Goal: Task Accomplishment & Management: Manage account settings

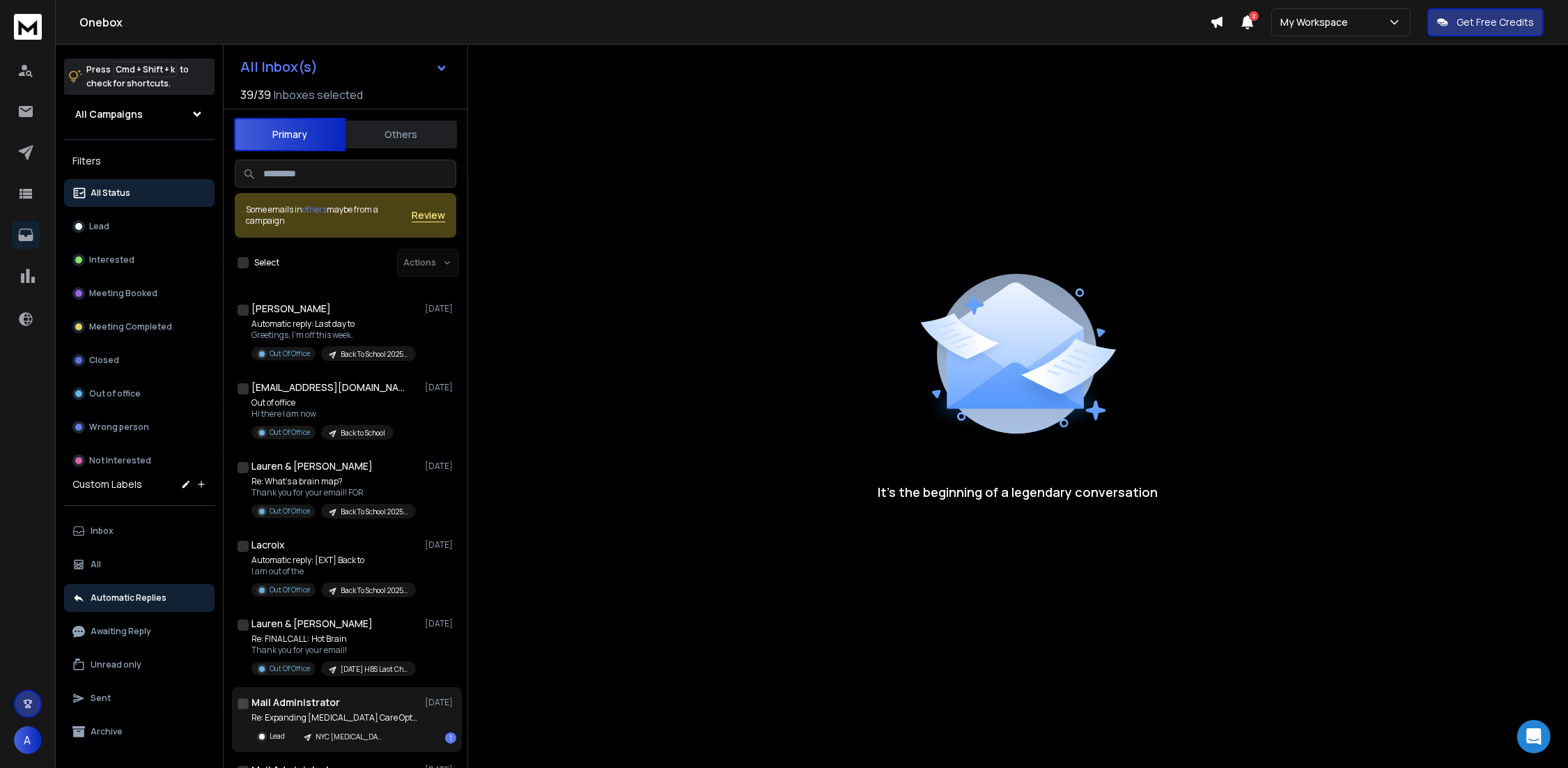
click at [344, 713] on p "Re: Expanding [MEDICAL_DATA] Care Options" at bounding box center [335, 717] width 167 height 11
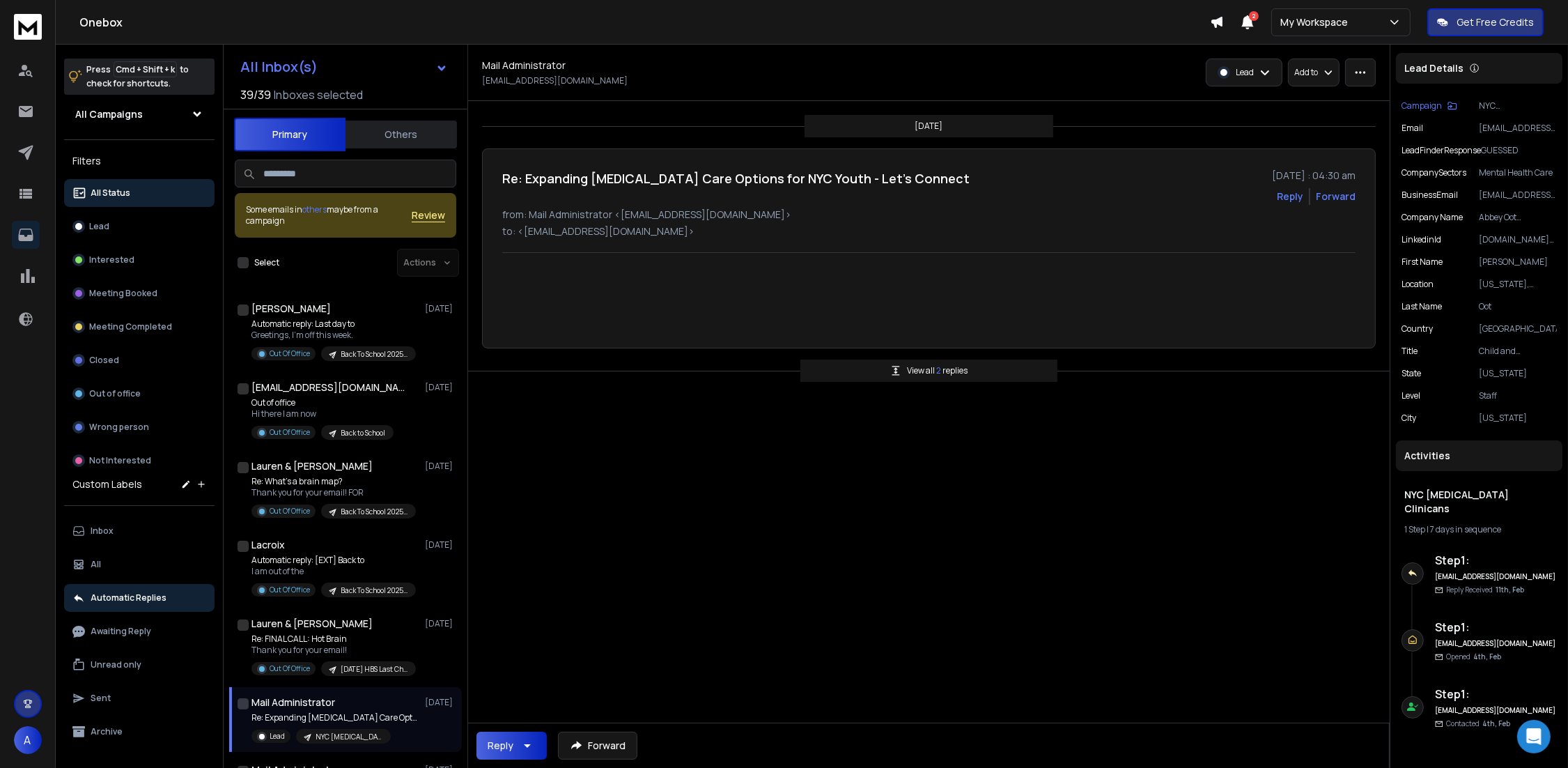
click at [1131, 277] on div "Re: Expanding [MEDICAL_DATA] Care Options for NYC Youth - Let's Connect [DATE] …" at bounding box center [929, 248] width 853 height 160
click at [1252, 23] on icon at bounding box center [1247, 21] width 13 height 14
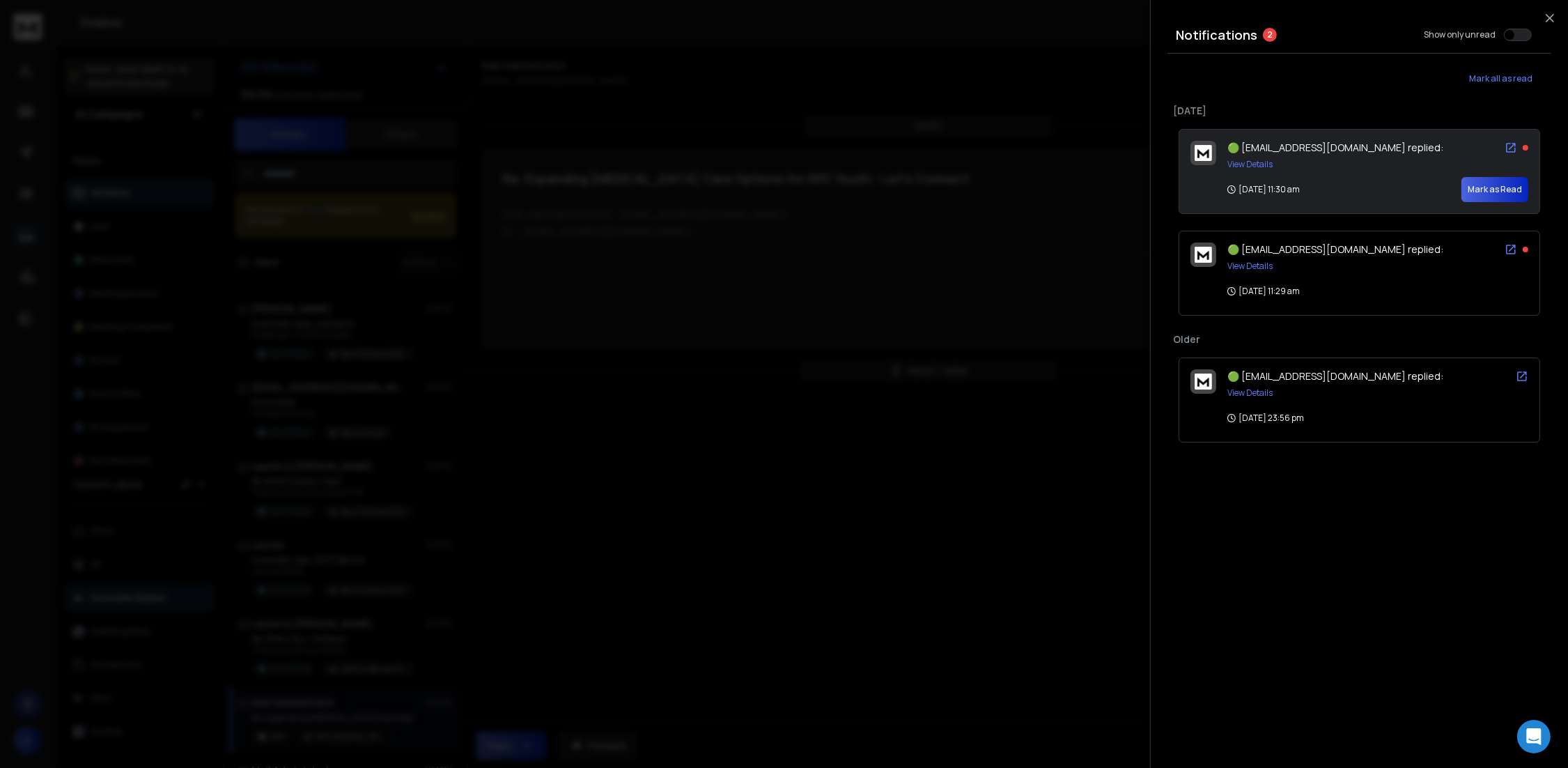
click at [1359, 187] on div "[DATE] 11:30 am Mark as Read [PERSON_NAME] as Read" at bounding box center [1377, 189] width 301 height 25
click at [1275, 157] on div "🟢 [EMAIL_ADDRESS][DOMAIN_NAME] replied: View Details [DATE] 11:30 am Mark as Re…" at bounding box center [1377, 171] width 301 height 61
click at [1249, 162] on div "View Details" at bounding box center [1250, 164] width 45 height 11
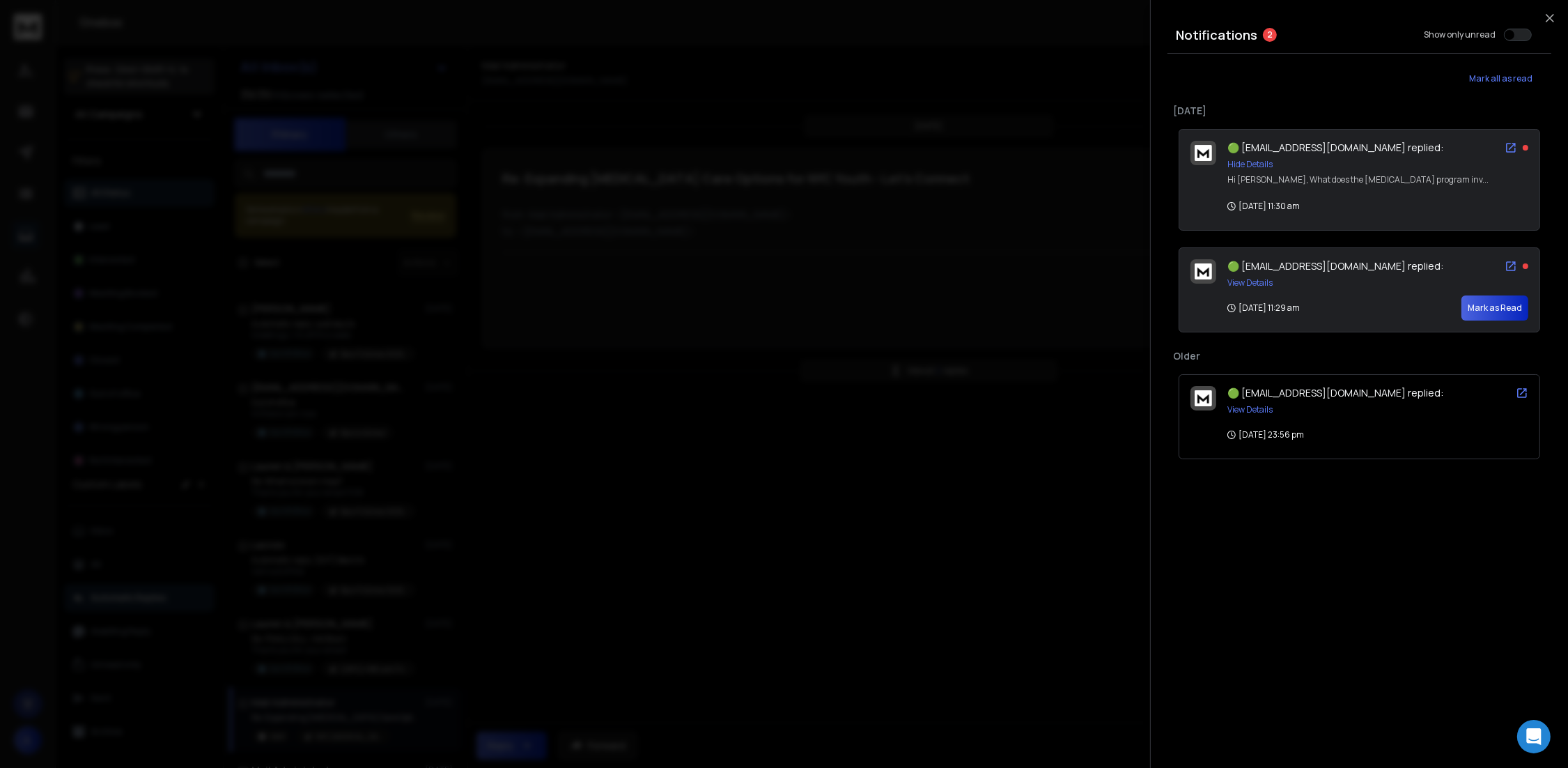
click at [1254, 282] on div "View Details" at bounding box center [1250, 282] width 45 height 11
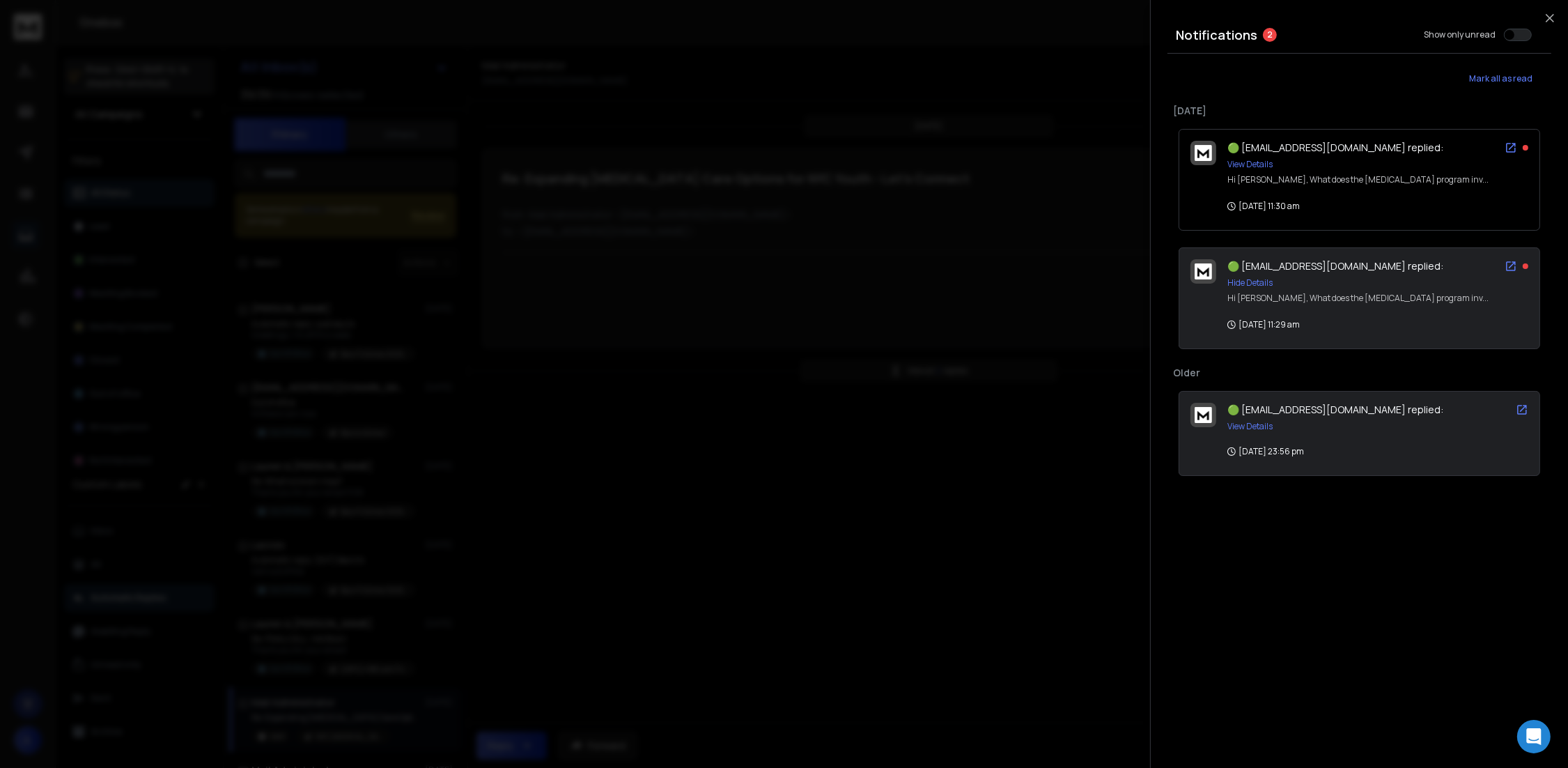
click at [1252, 421] on div "View Details" at bounding box center [1250, 426] width 45 height 11
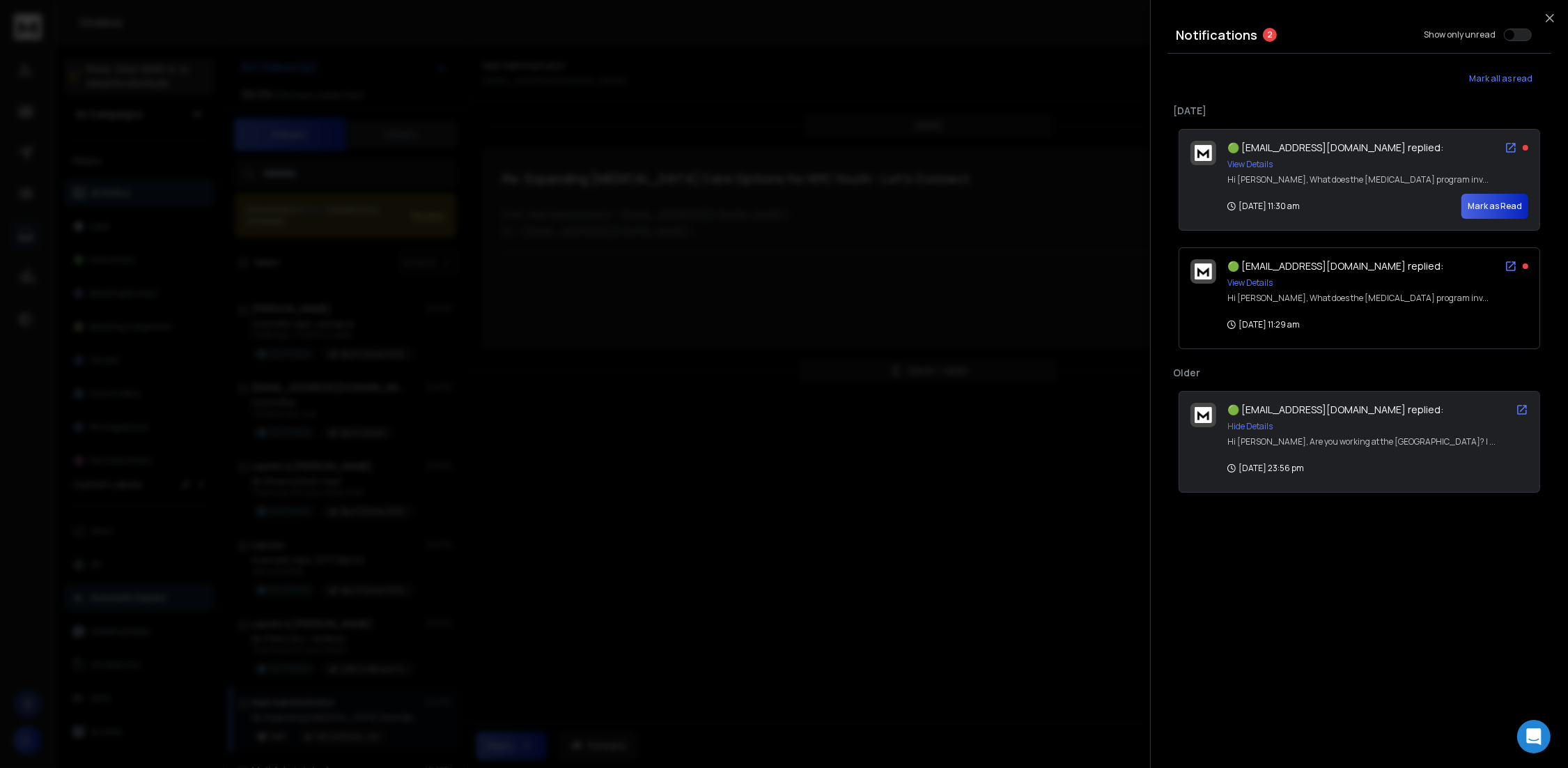
click at [1374, 195] on div "[DATE] 11:30 am Mark as Read [PERSON_NAME] as Read" at bounding box center [1377, 206] width 301 height 25
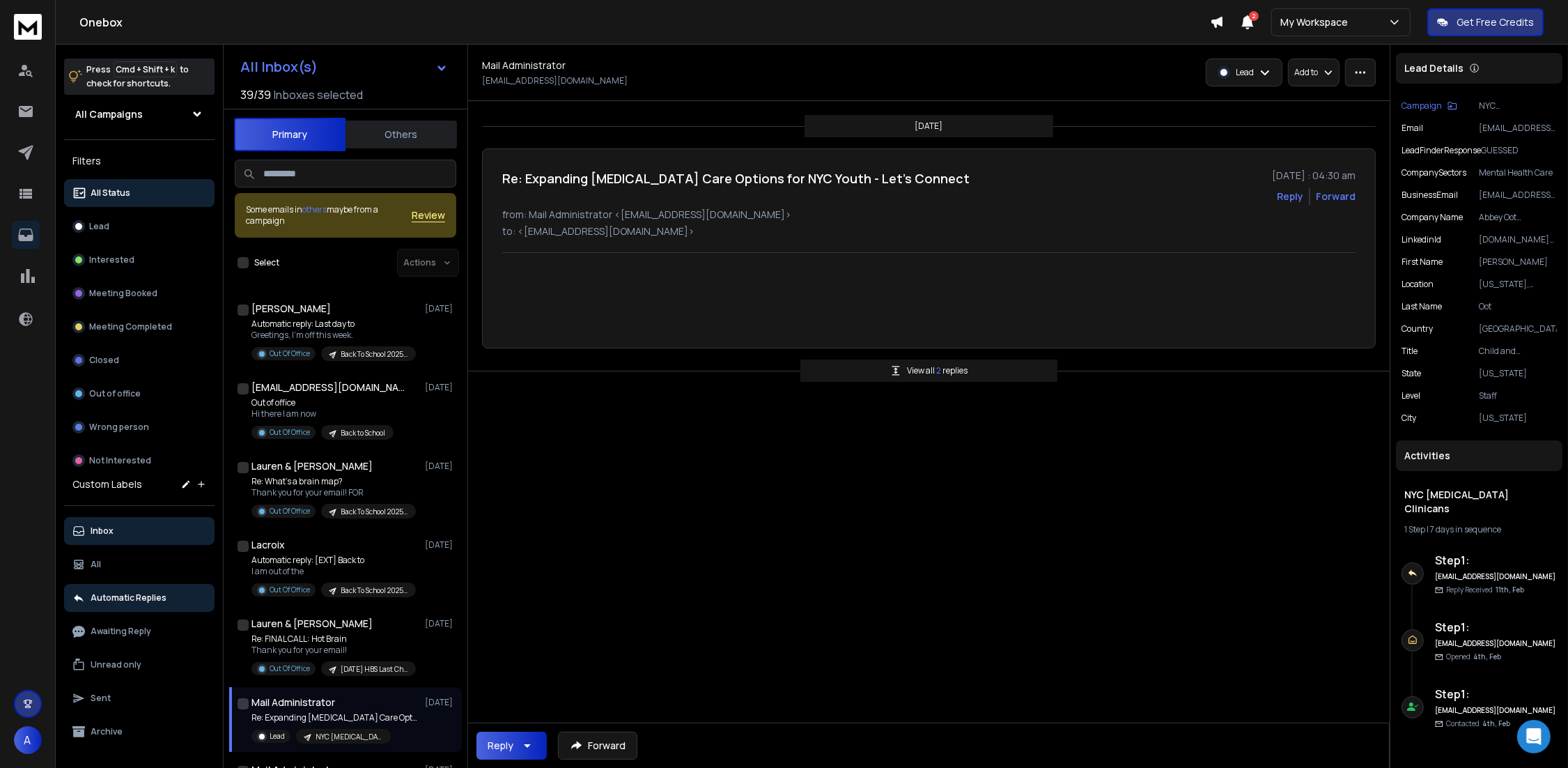
click at [123, 517] on div "Inbox All Automatic Replies Awaiting Reply Unread only Sent Archive" at bounding box center [140, 631] width 151 height 228
click at [123, 526] on button "Inbox" at bounding box center [140, 531] width 151 height 28
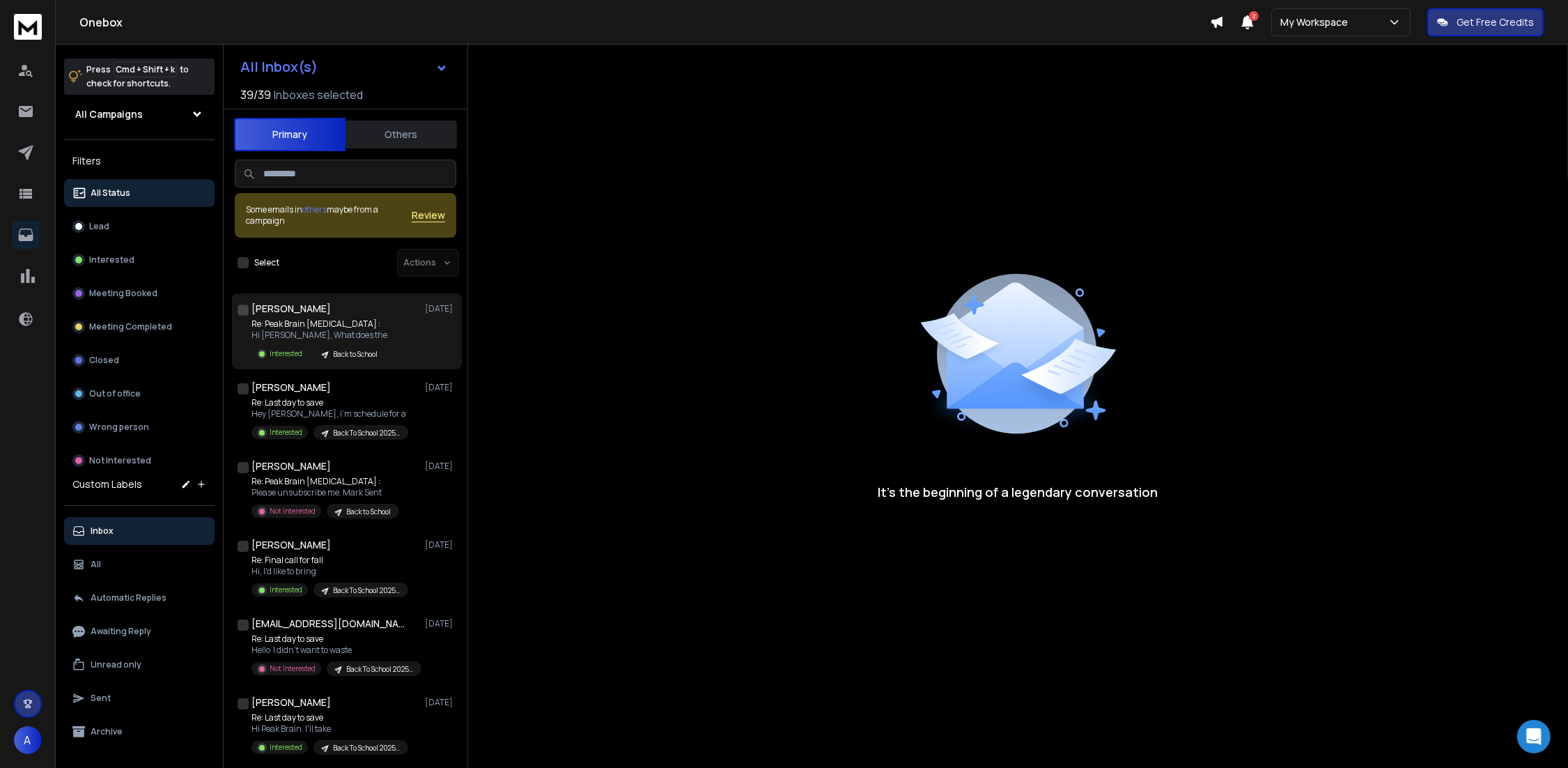
click at [396, 331] on div "Re: Peak Brain [MEDICAL_DATA] : Hi [PERSON_NAME], What does the Interested Back…" at bounding box center [353, 340] width 205 height 43
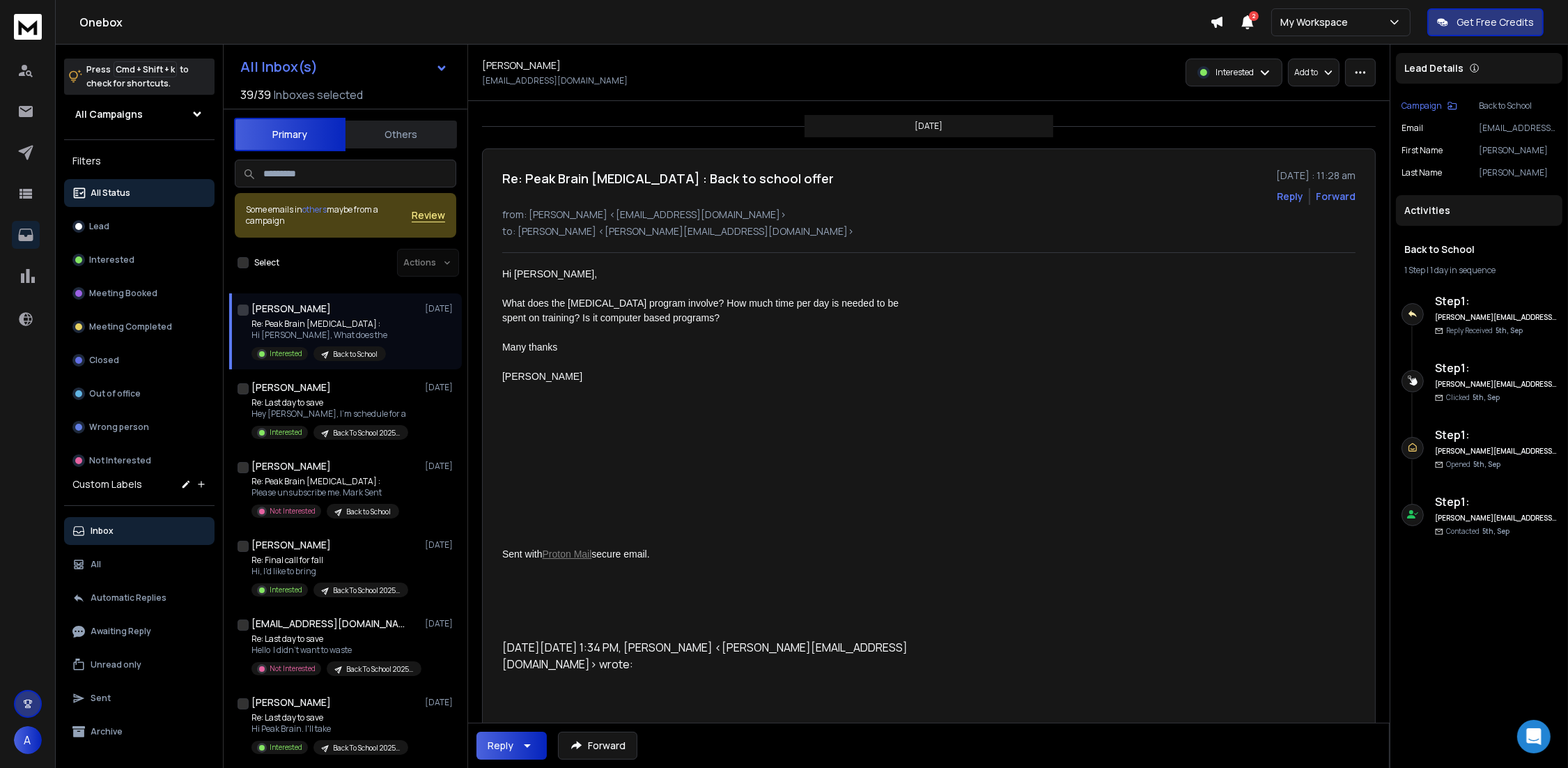
click at [127, 191] on p "All Status" at bounding box center [111, 193] width 40 height 11
click at [24, 115] on icon at bounding box center [25, 111] width 14 height 11
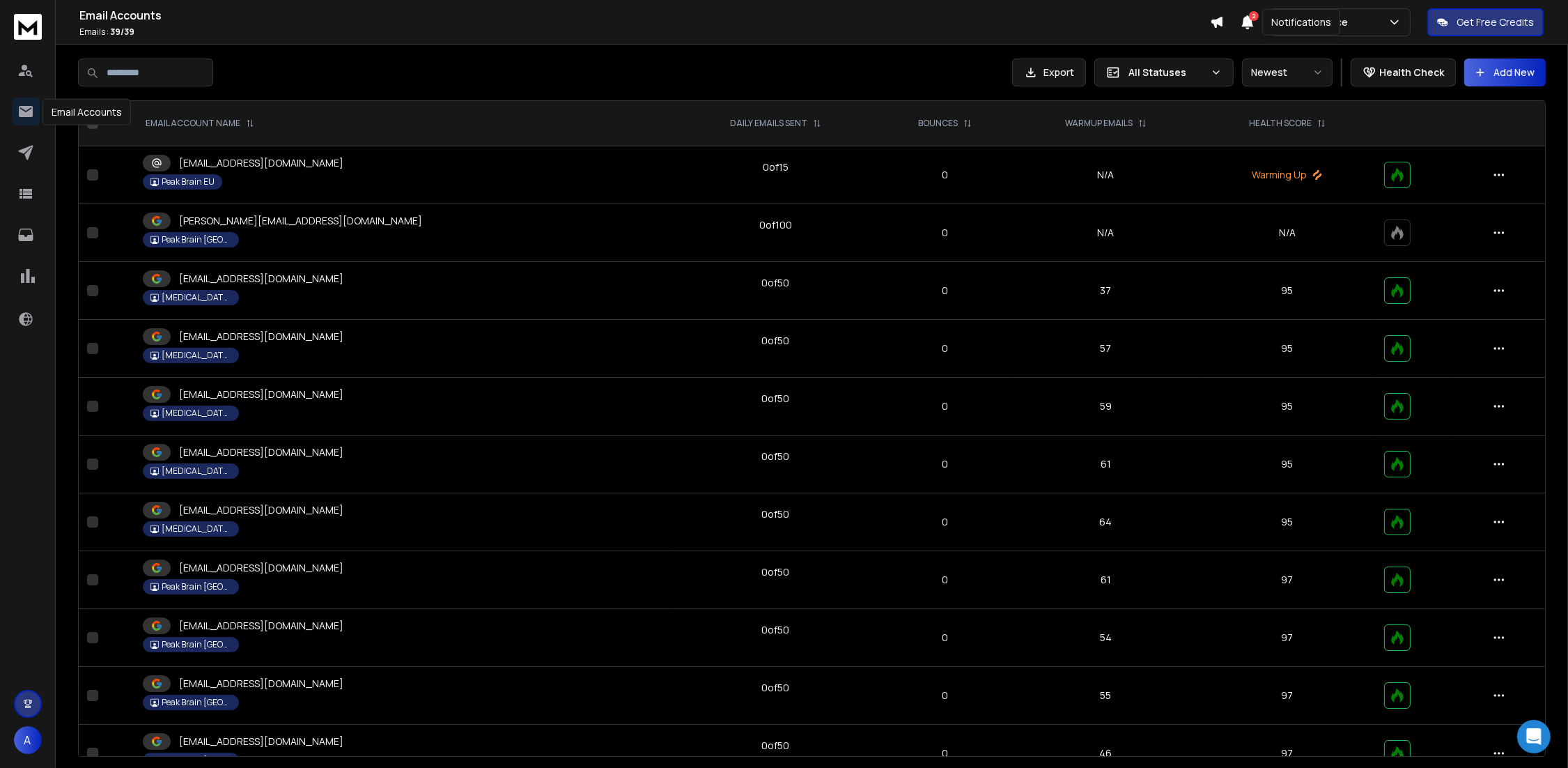
click at [1254, 24] on icon at bounding box center [1247, 21] width 13 height 14
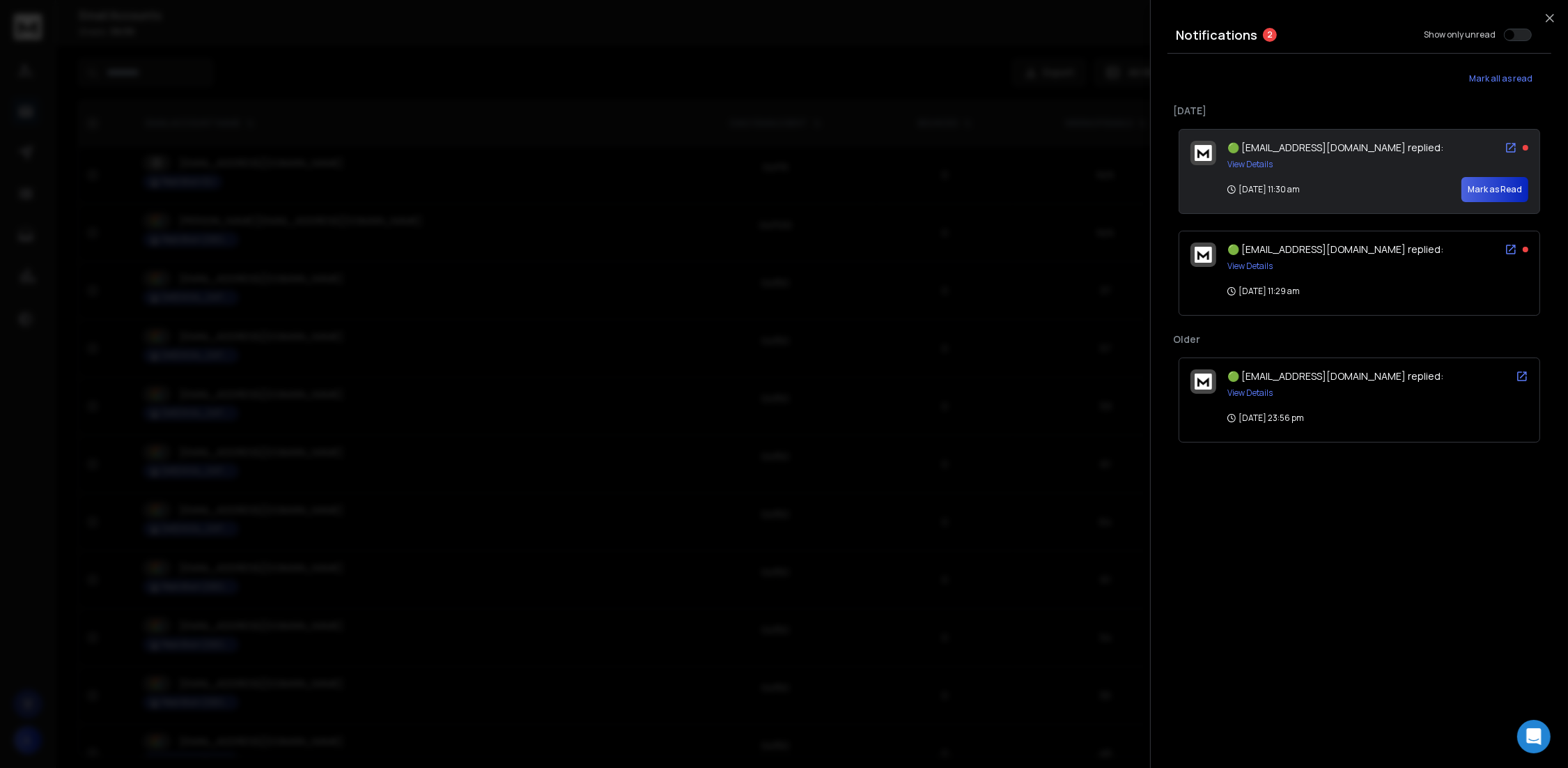
click at [1265, 160] on div "View Details" at bounding box center [1250, 164] width 45 height 11
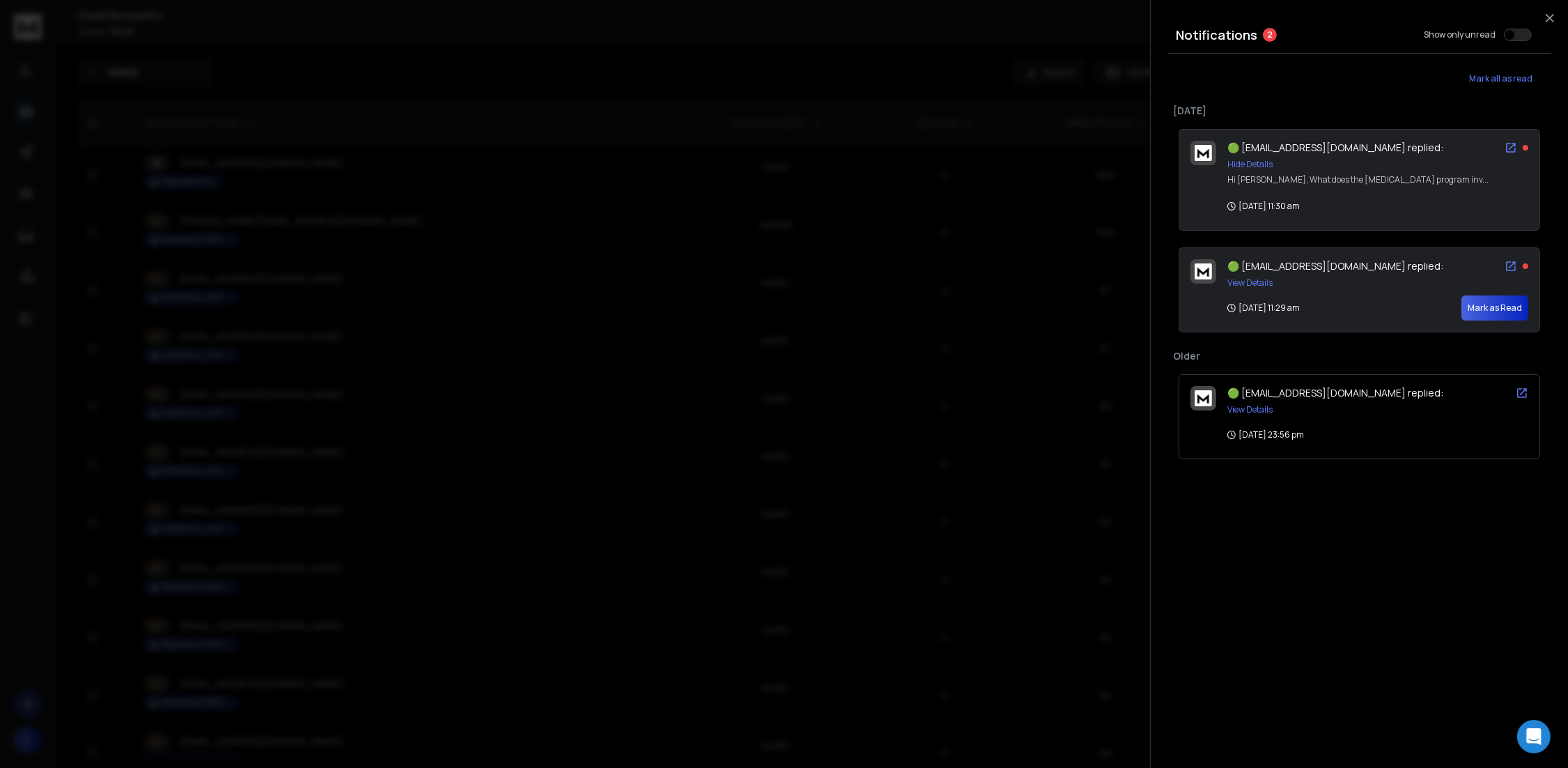
click at [1245, 278] on div "View Details" at bounding box center [1250, 282] width 45 height 11
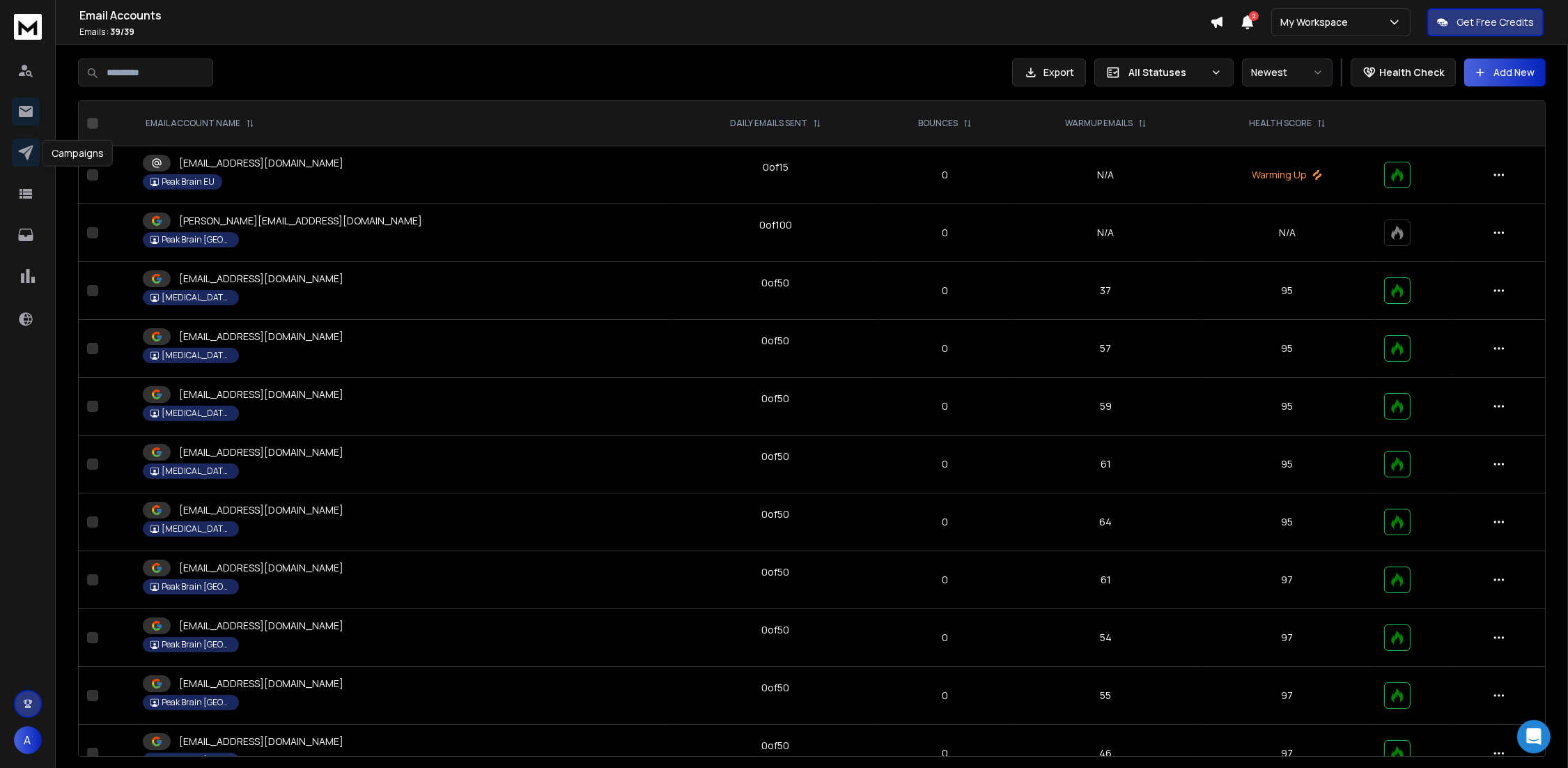
click at [27, 152] on icon at bounding box center [26, 152] width 15 height 15
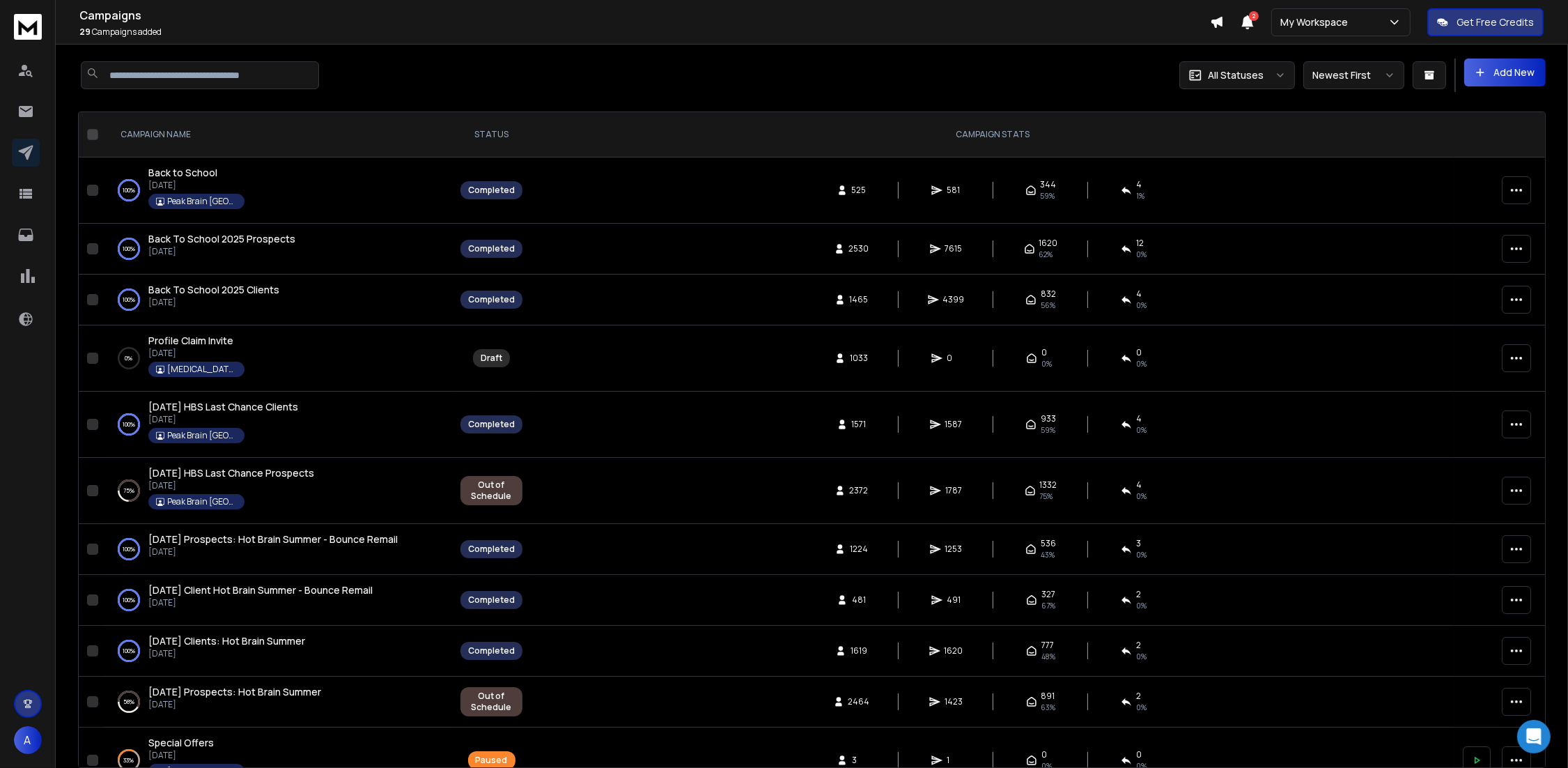
click at [222, 242] on span "Back To School 2025 Prospects" at bounding box center [222, 239] width 147 height 13
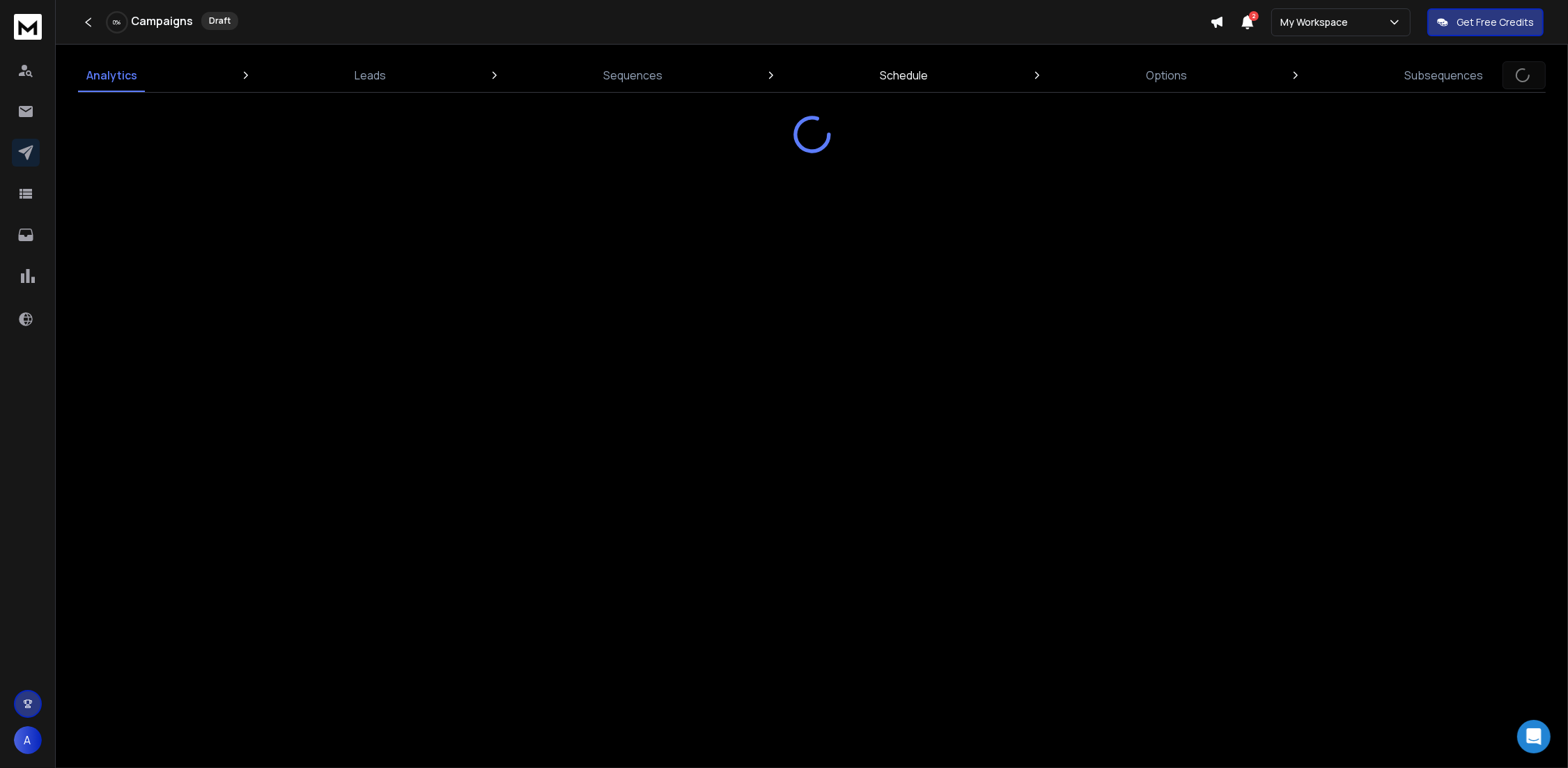
click at [886, 81] on p "Schedule" at bounding box center [904, 75] width 48 height 17
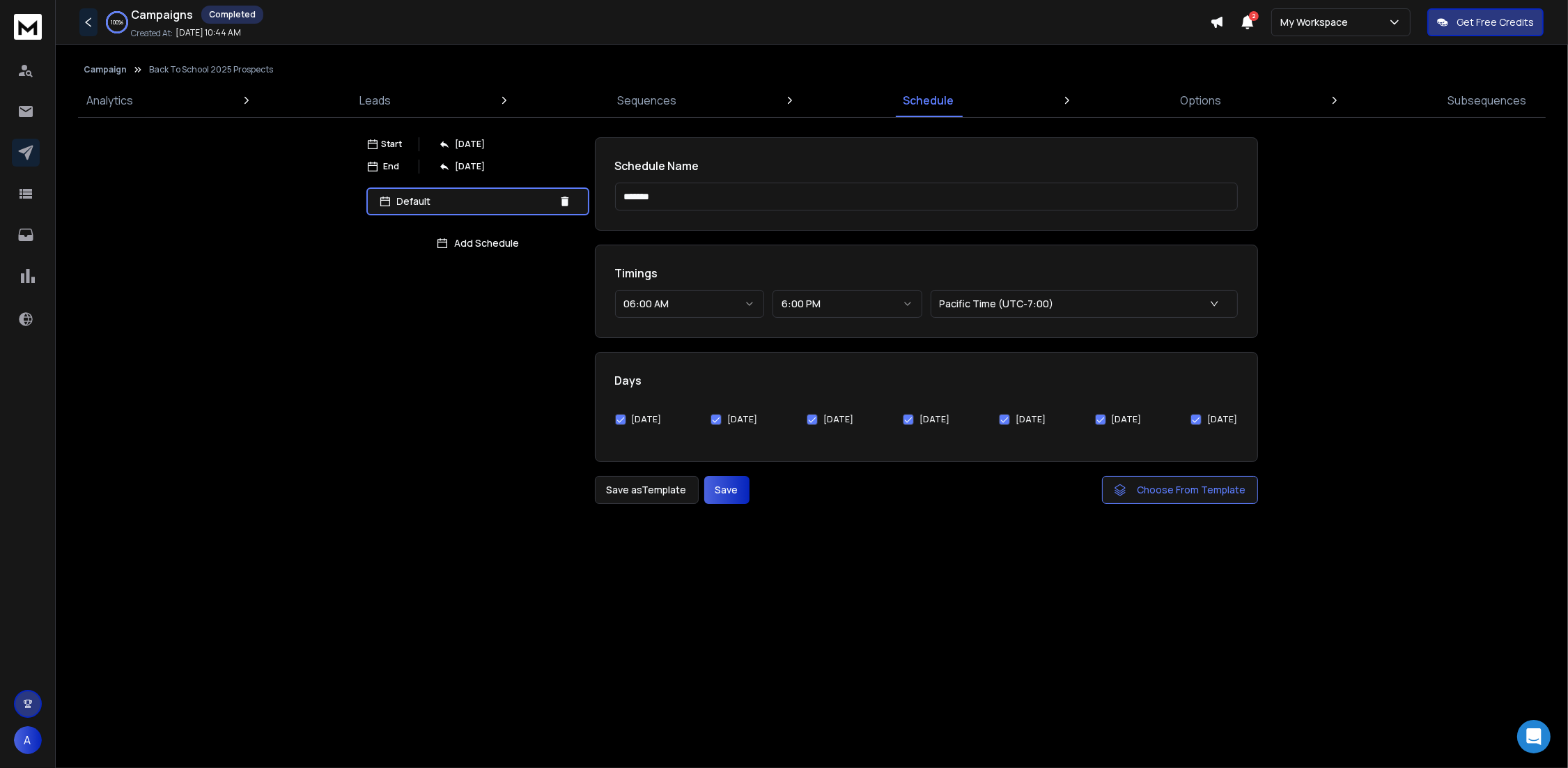
click at [90, 24] on icon at bounding box center [88, 22] width 13 height 13
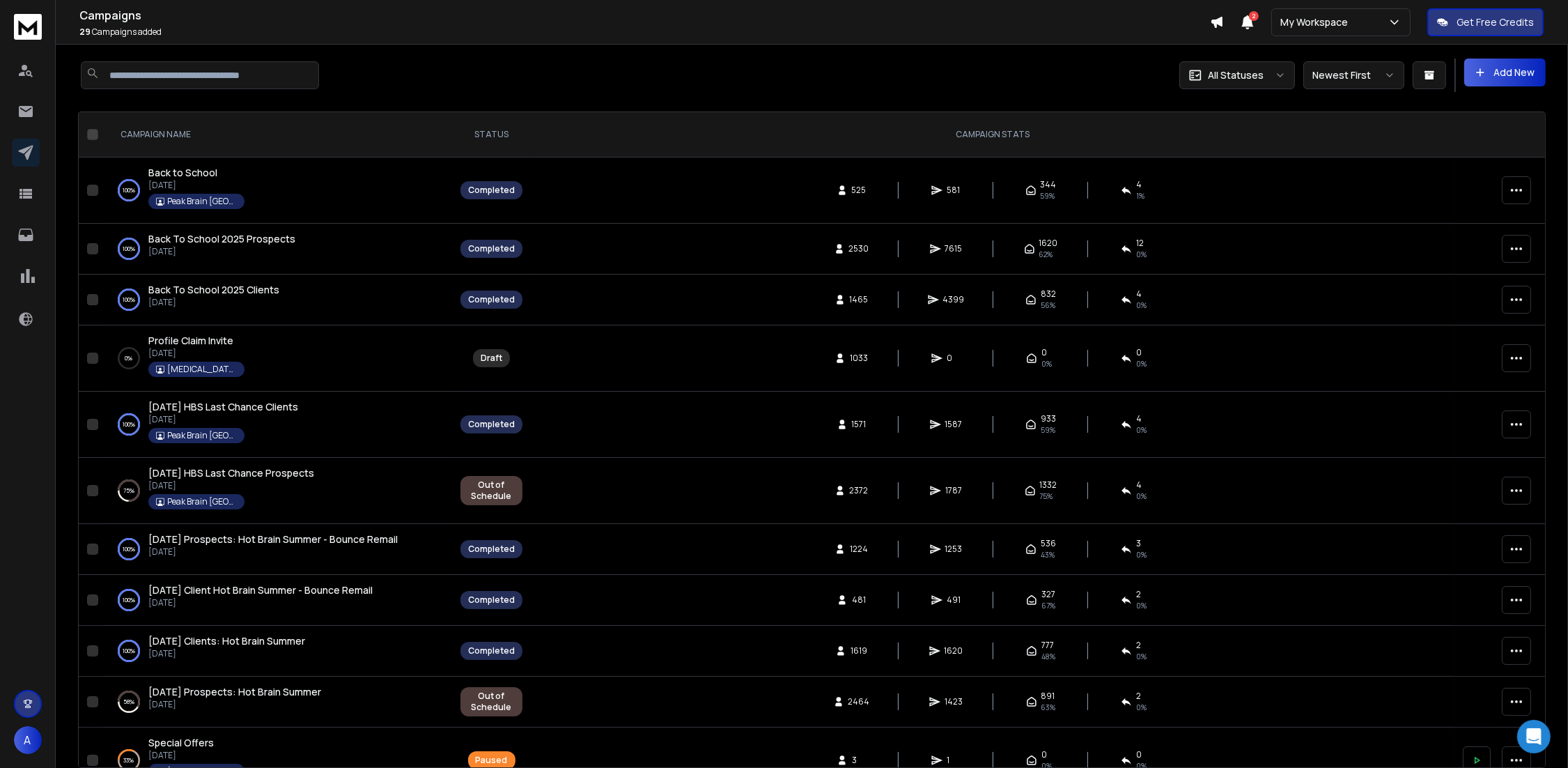
click at [210, 176] on span "Back to School" at bounding box center [183, 172] width 69 height 13
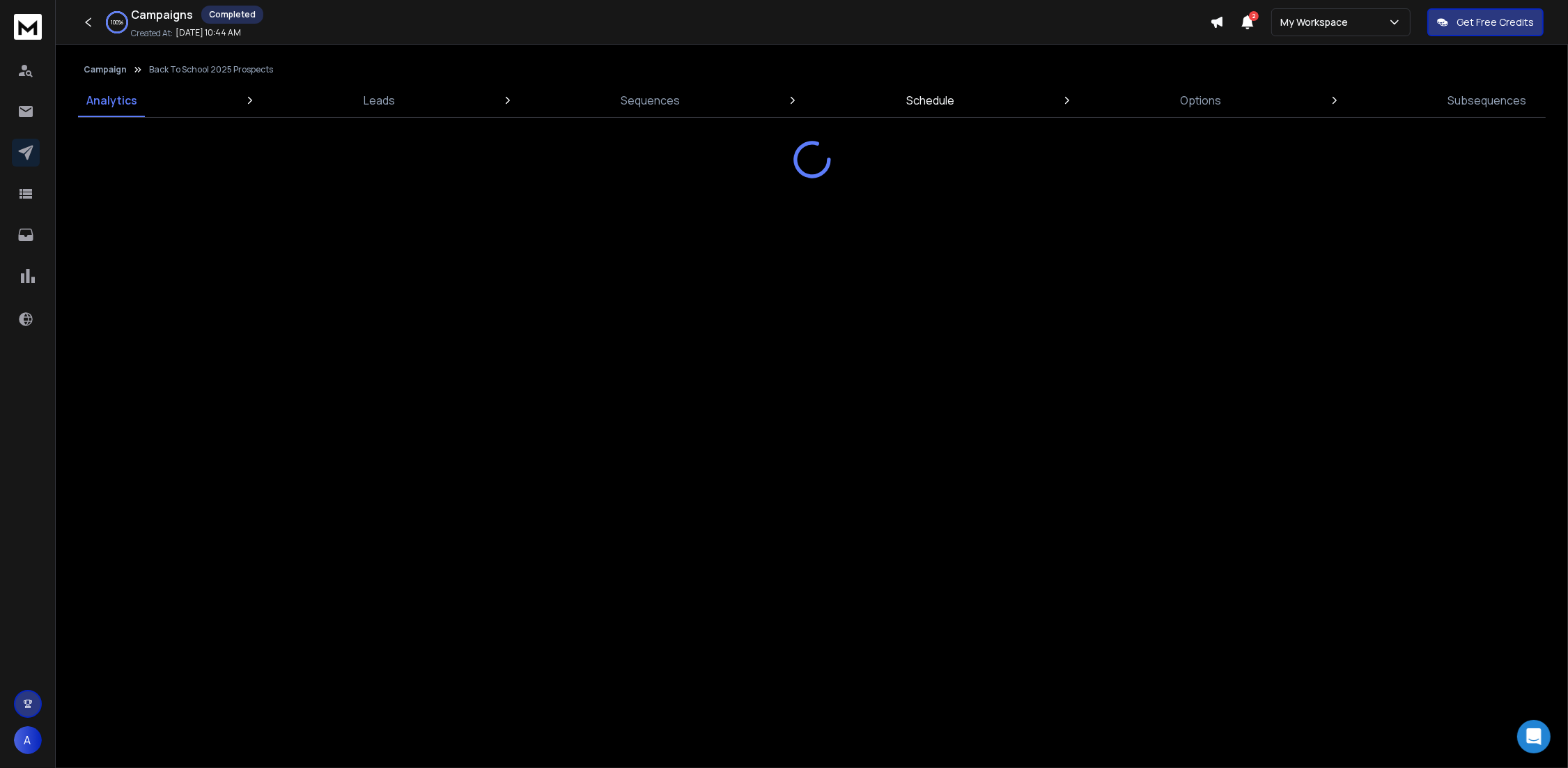
click at [920, 93] on p "Schedule" at bounding box center [930, 100] width 48 height 17
